Goal: Task Accomplishment & Management: Manage account settings

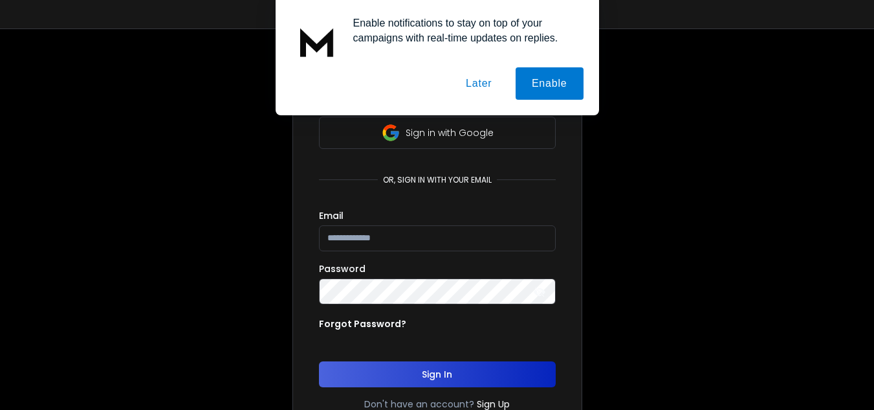
click at [399, 237] on input "email" at bounding box center [437, 238] width 237 height 26
click at [489, 80] on button "Later" at bounding box center [479, 83] width 58 height 32
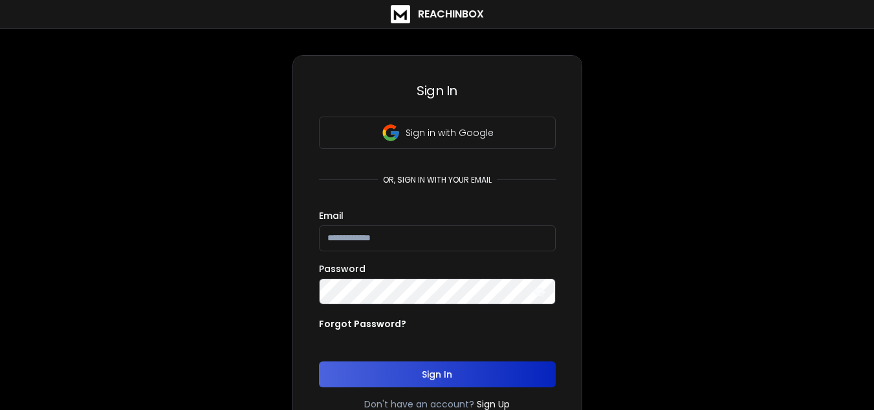
click at [410, 239] on input "email" at bounding box center [437, 238] width 237 height 26
paste input "**********"
type input "**********"
click at [447, 377] on button "Sign In" at bounding box center [437, 374] width 237 height 26
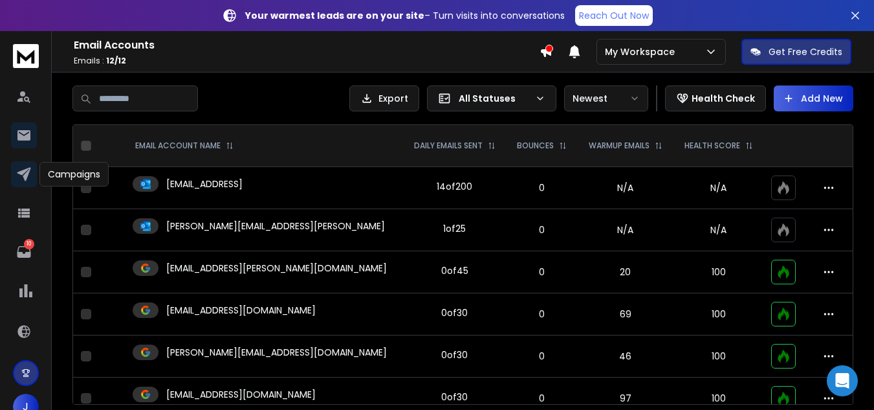
click at [27, 168] on icon at bounding box center [24, 174] width 16 height 16
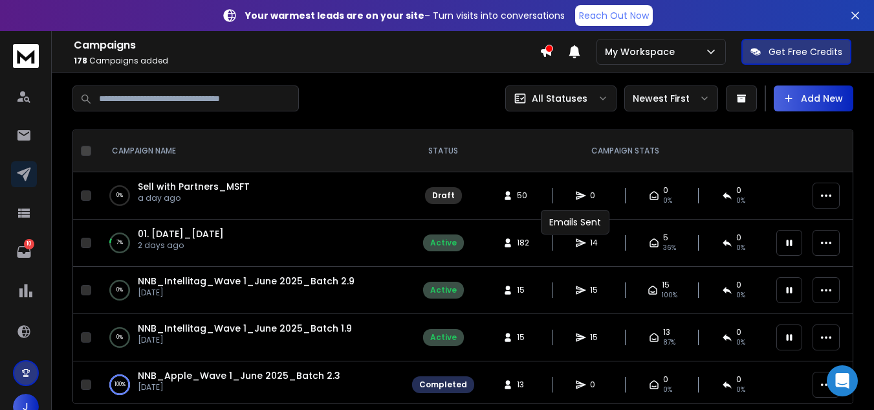
click at [575, 241] on icon at bounding box center [581, 243] width 12 height 12
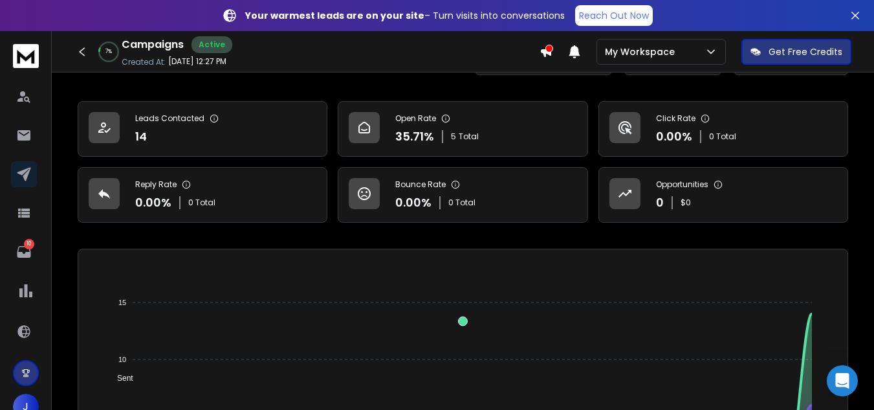
scroll to position [34, 0]
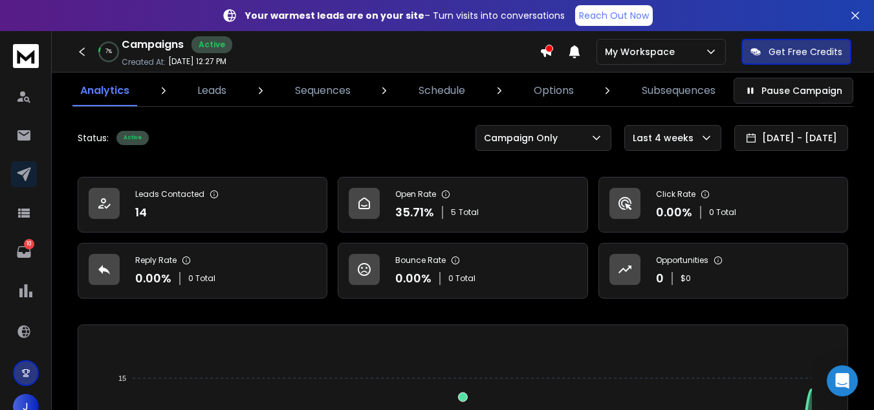
click at [155, 195] on p "Leads Contacted" at bounding box center [169, 194] width 69 height 10
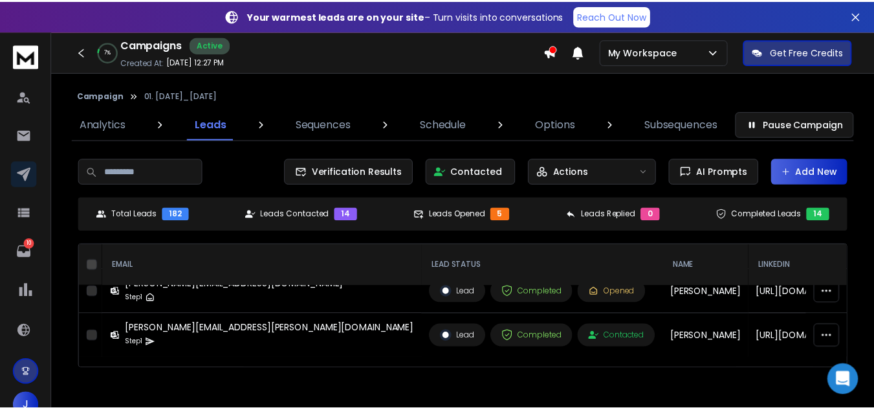
scroll to position [563, 0]
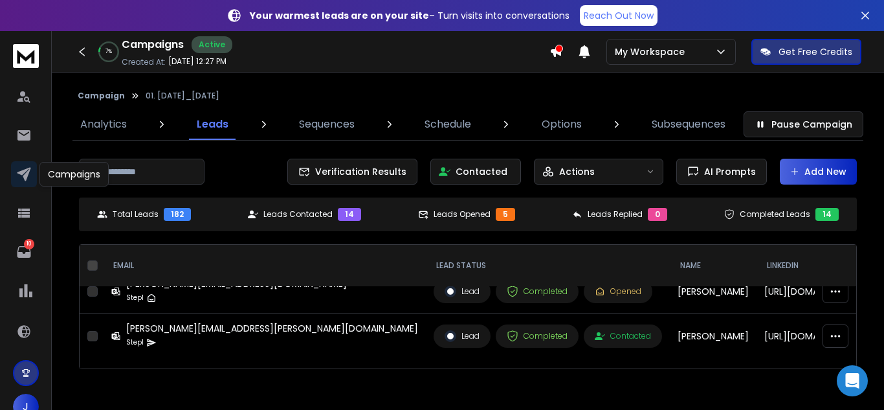
click at [23, 168] on icon at bounding box center [24, 174] width 16 height 16
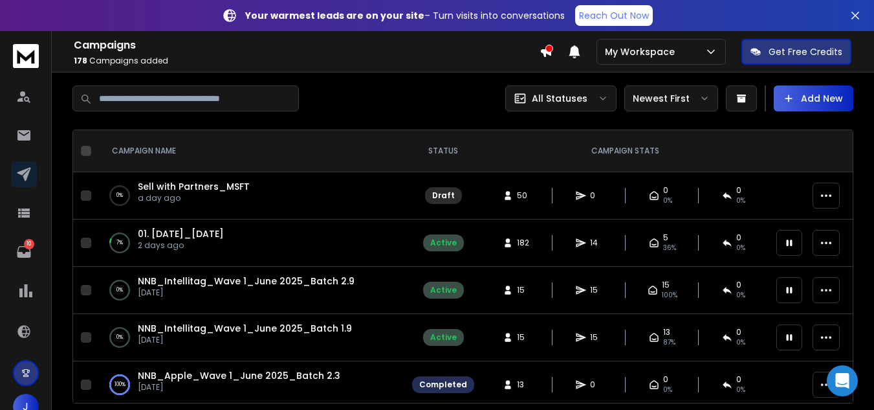
scroll to position [6, 0]
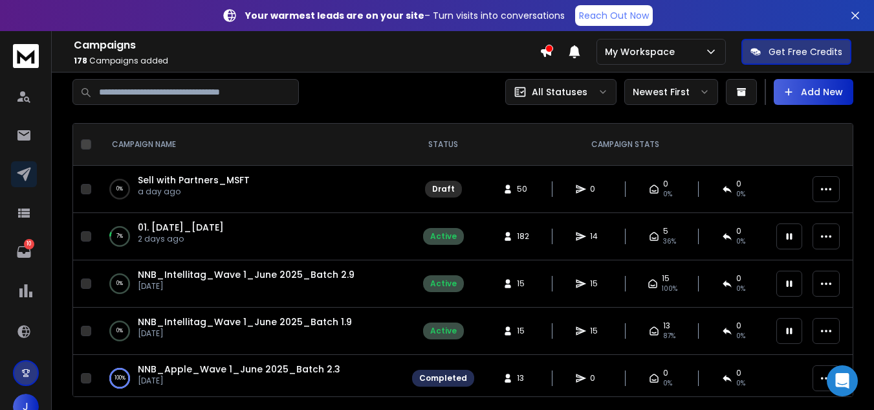
click at [820, 241] on icon "button" at bounding box center [826, 236] width 13 height 13
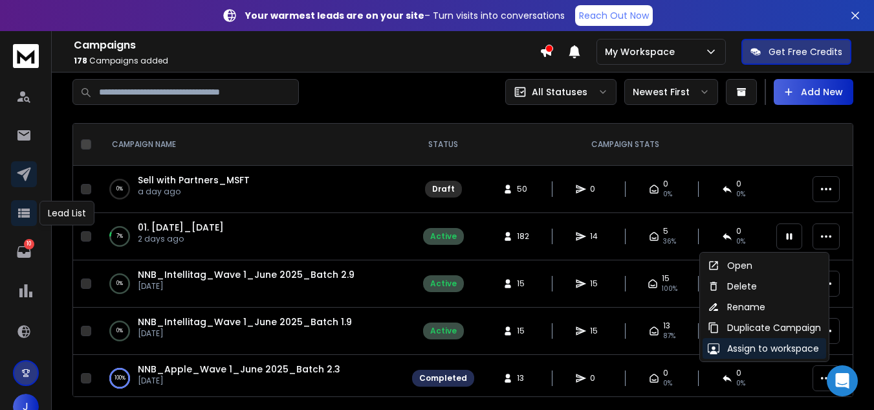
click at [23, 221] on link at bounding box center [24, 213] width 26 height 26
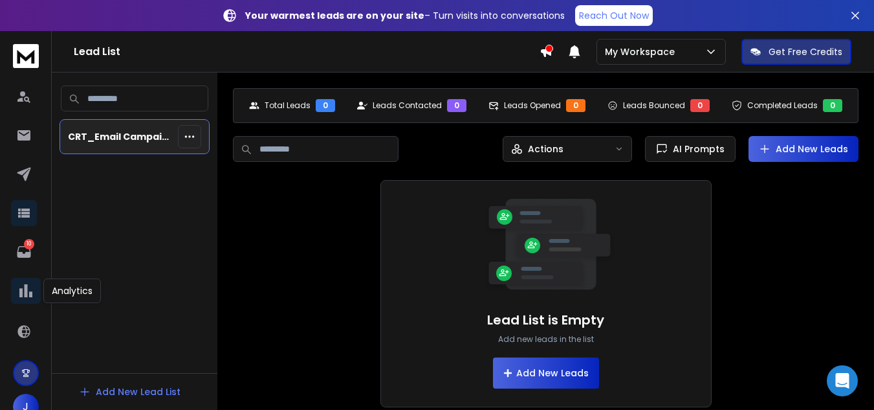
click at [20, 278] on link at bounding box center [26, 291] width 30 height 30
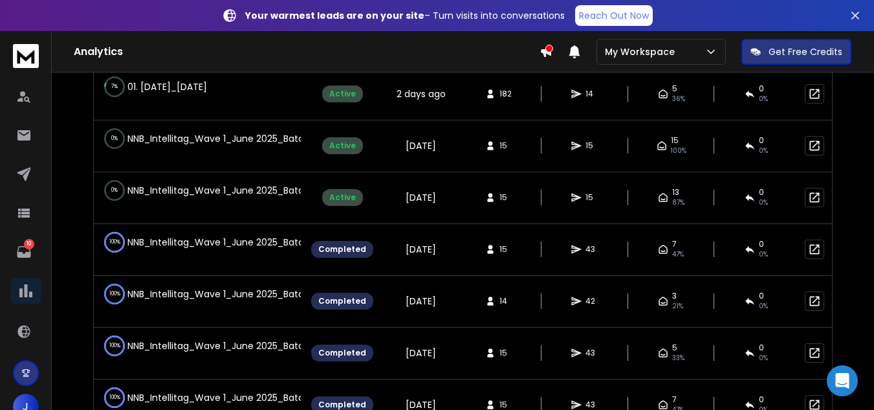
scroll to position [539, 0]
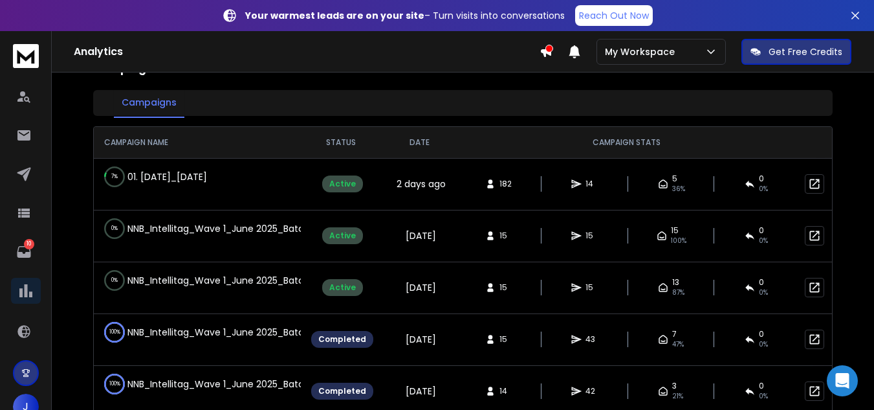
click at [812, 179] on icon at bounding box center [815, 184] width 10 height 10
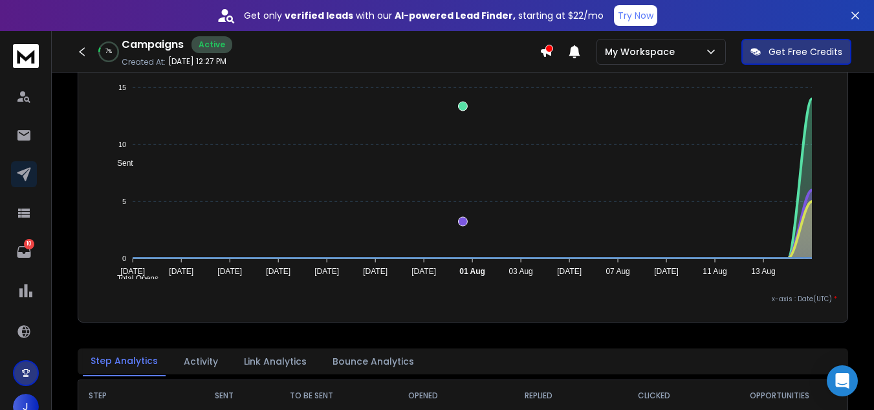
scroll to position [430, 0]
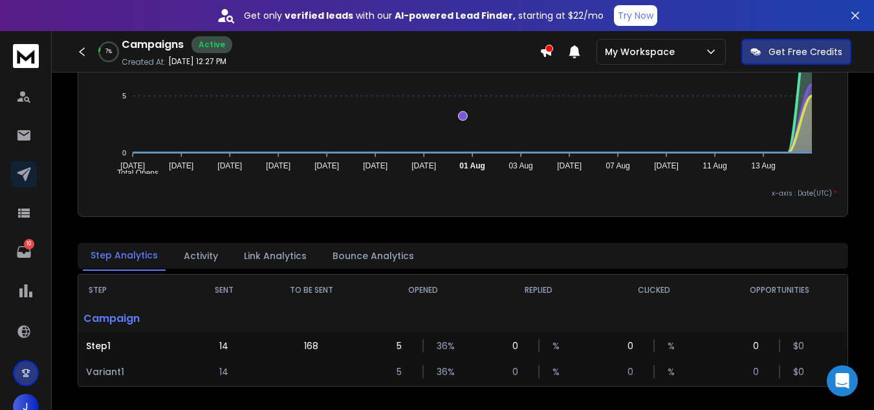
click at [310, 349] on p "168" at bounding box center [311, 345] width 14 height 13
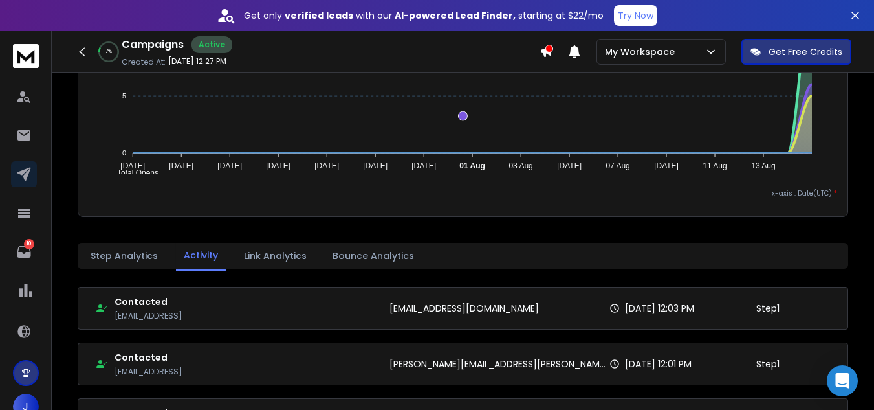
click at [193, 252] on button "Activity" at bounding box center [201, 256] width 50 height 30
click at [113, 255] on button "Step Analytics" at bounding box center [124, 255] width 83 height 28
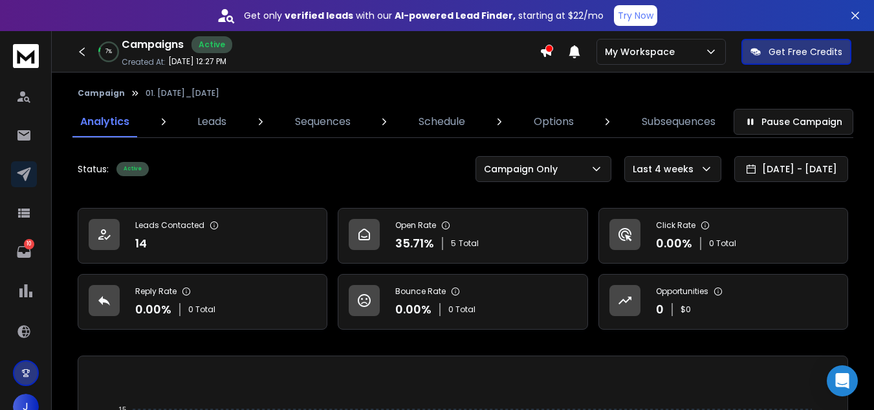
scroll to position [0, 0]
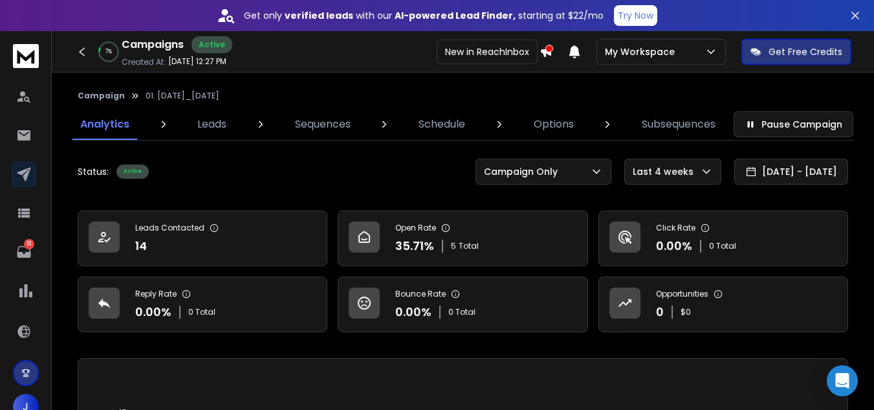
click at [555, 49] on div "My Workspace Get Free Credits" at bounding box center [696, 52] width 312 height 26
click at [859, 14] on icon at bounding box center [856, 16] width 12 height 12
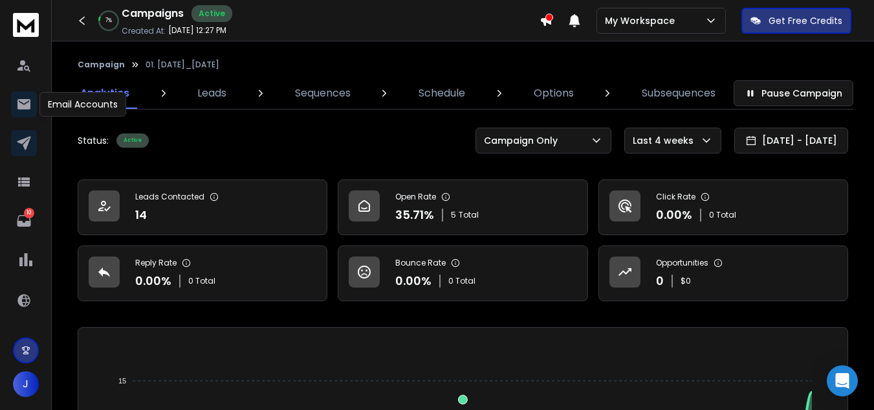
click at [20, 106] on icon at bounding box center [23, 104] width 13 height 10
